Goal: Task Accomplishment & Management: Use online tool/utility

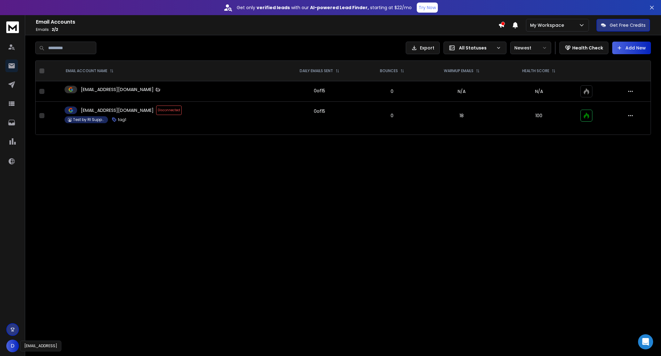
click at [11, 347] on span "D" at bounding box center [12, 345] width 13 height 13
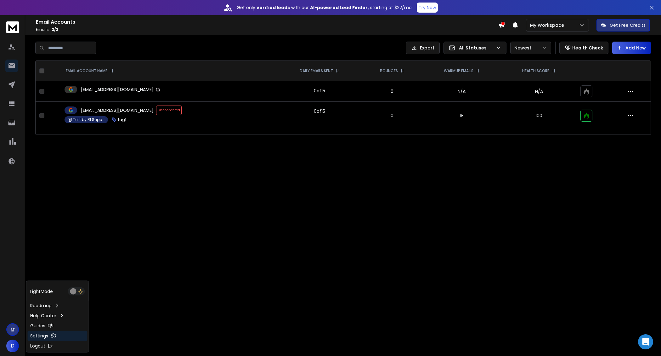
click at [41, 335] on p "Settings" at bounding box center [39, 335] width 18 height 6
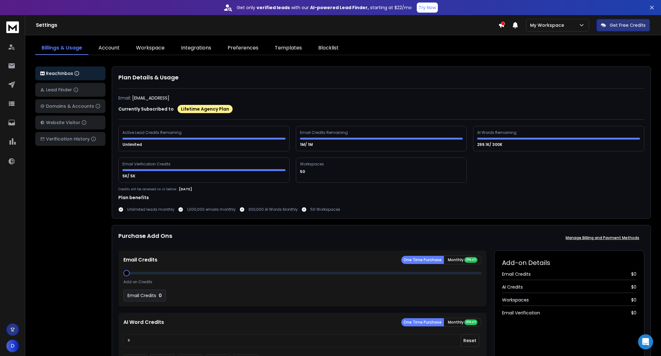
click at [197, 48] on link "Integrations" at bounding box center [196, 48] width 43 height 13
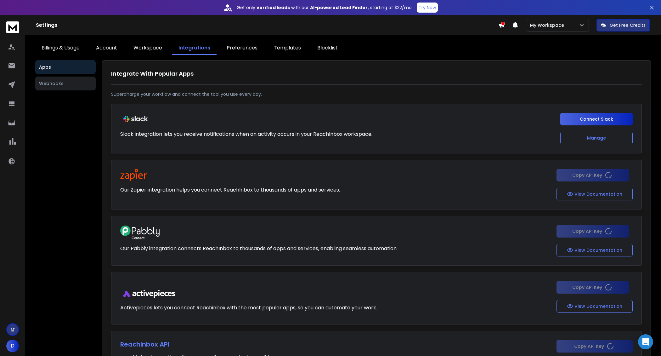
click at [577, 121] on button "Connect Slack" at bounding box center [596, 119] width 72 height 13
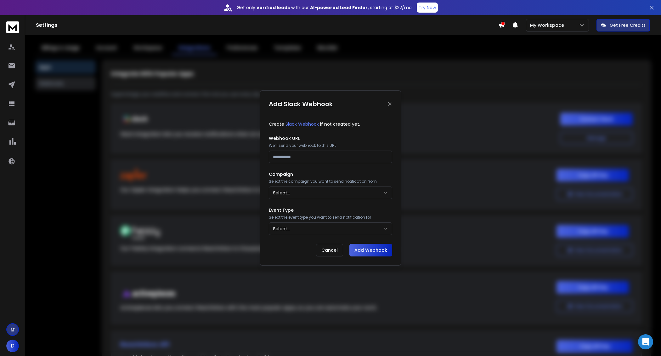
click at [297, 123] on link "Slack Webhook" at bounding box center [302, 124] width 33 height 6
click at [457, 164] on div "**********" at bounding box center [330, 178] width 661 height 188
click at [390, 103] on icon at bounding box center [389, 103] width 5 height 5
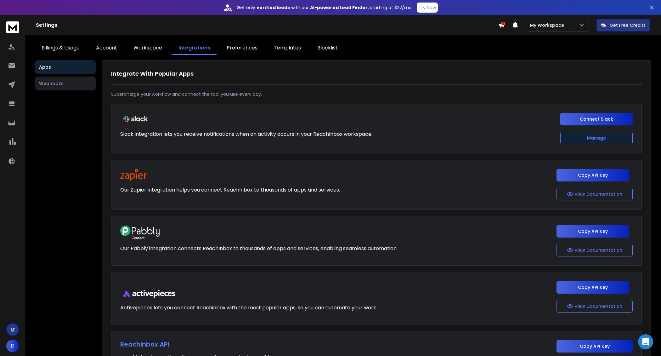
click at [577, 135] on button "Manage" at bounding box center [596, 138] width 72 height 13
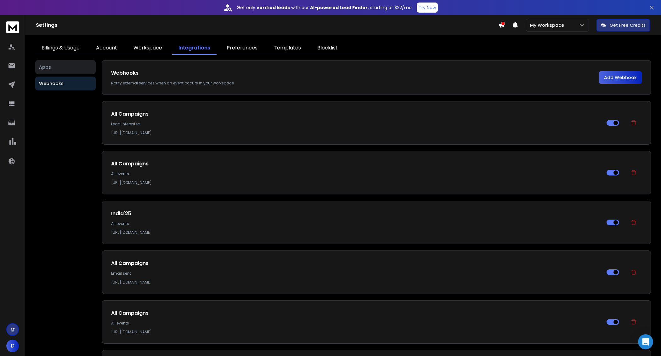
click at [607, 77] on button "Add Webhook" at bounding box center [620, 77] width 43 height 13
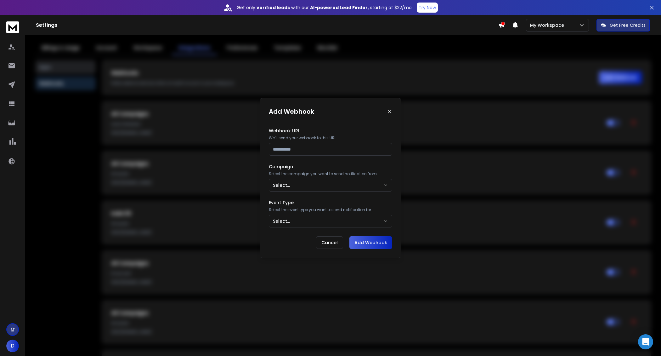
click at [366, 187] on button "Select..." at bounding box center [330, 185] width 123 height 13
click at [390, 110] on icon at bounding box center [389, 111] width 5 height 5
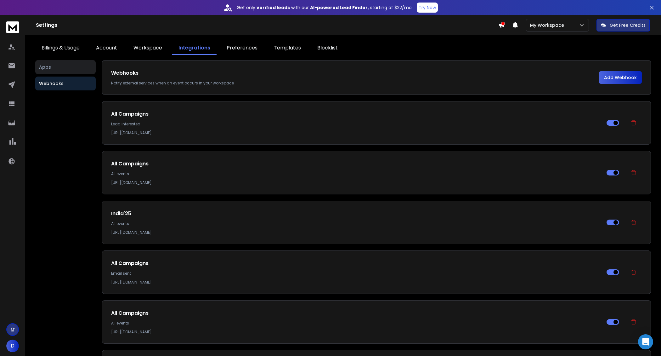
click at [74, 65] on button "Apps" at bounding box center [65, 67] width 60 height 14
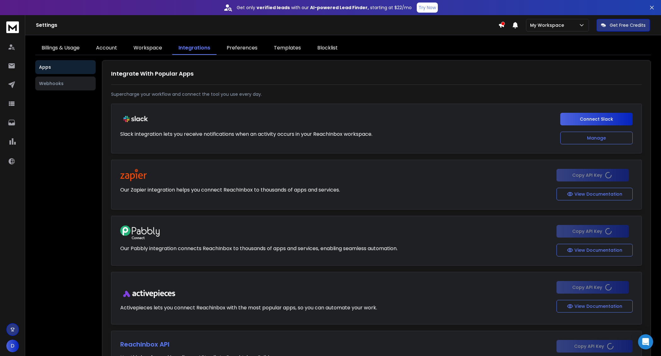
click at [593, 122] on button "Connect Slack" at bounding box center [596, 119] width 72 height 13
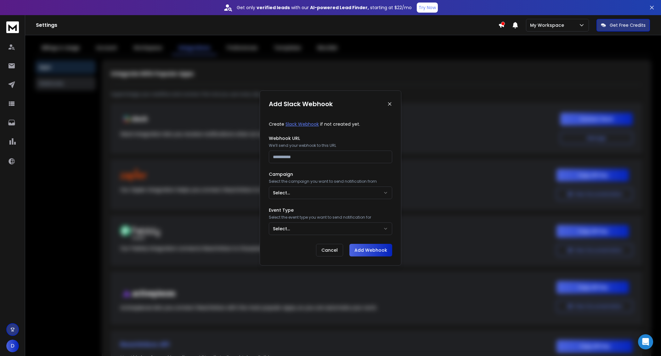
click at [314, 127] on div "**********" at bounding box center [330, 188] width 123 height 135
click at [305, 123] on link "Slack Webhook" at bounding box center [302, 124] width 33 height 6
click at [307, 123] on link "Slack Webhook" at bounding box center [302, 124] width 33 height 6
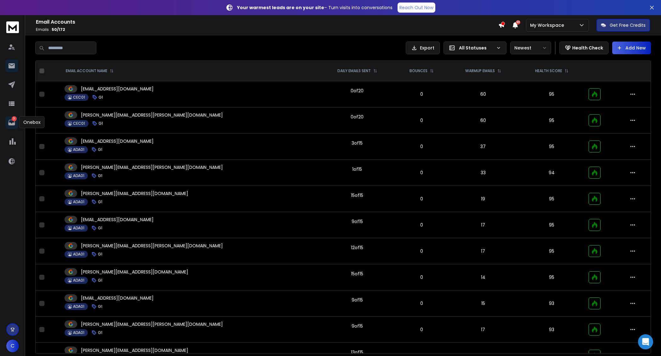
click at [11, 122] on icon at bounding box center [12, 123] width 8 height 8
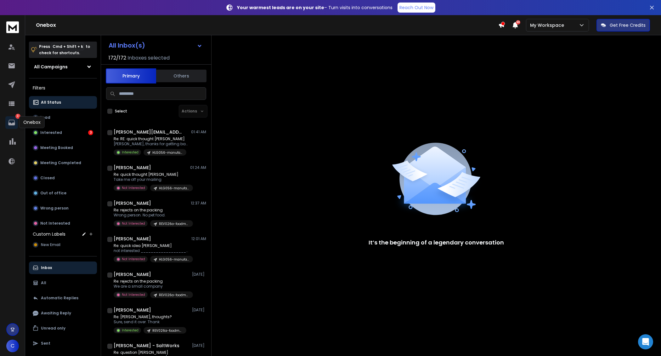
click at [169, 90] on input at bounding box center [156, 93] width 100 height 13
paste input "**********"
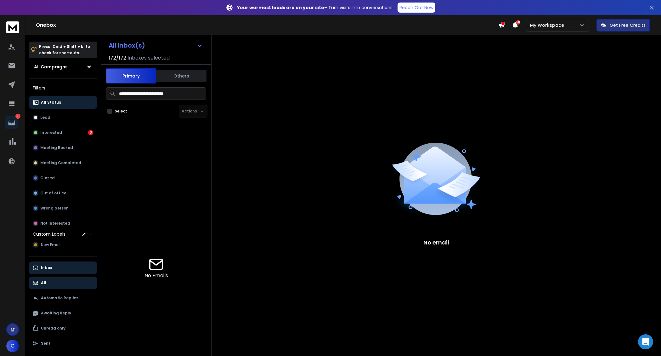
type input "**********"
click at [59, 279] on button "All" at bounding box center [63, 282] width 68 height 13
click at [572, 23] on div "My Workspace" at bounding box center [557, 25] width 55 height 6
